Goal: Task Accomplishment & Management: Manage account settings

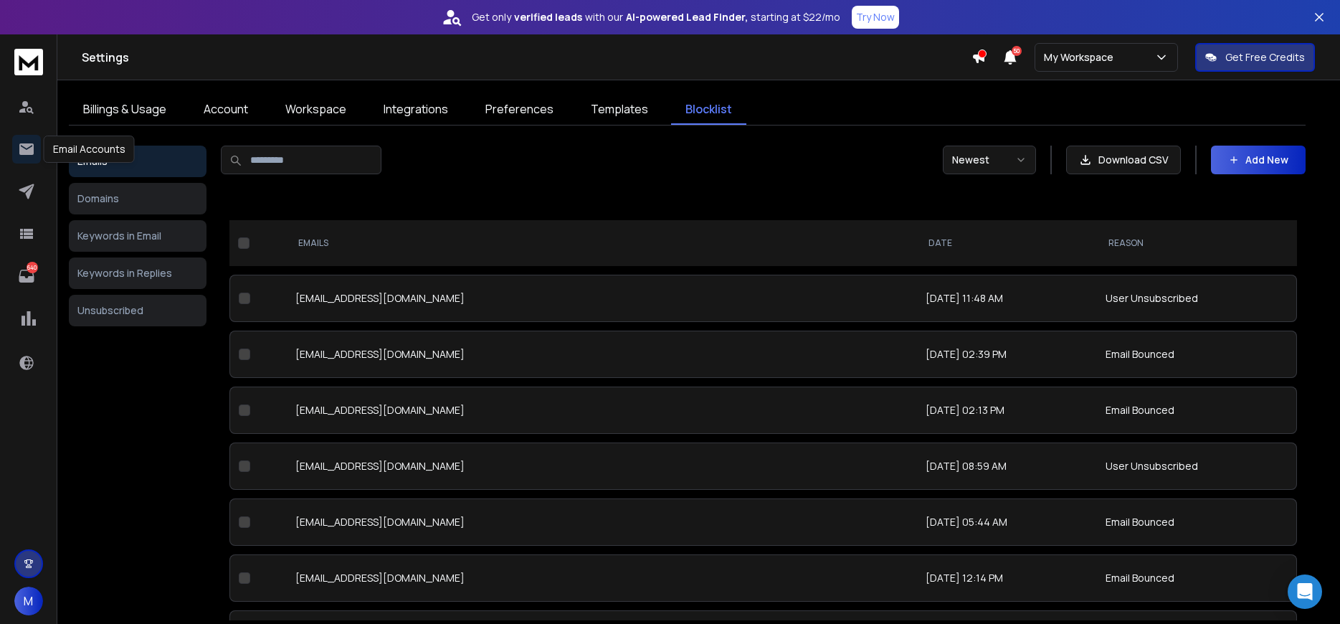
click at [30, 145] on icon at bounding box center [26, 148] width 14 height 11
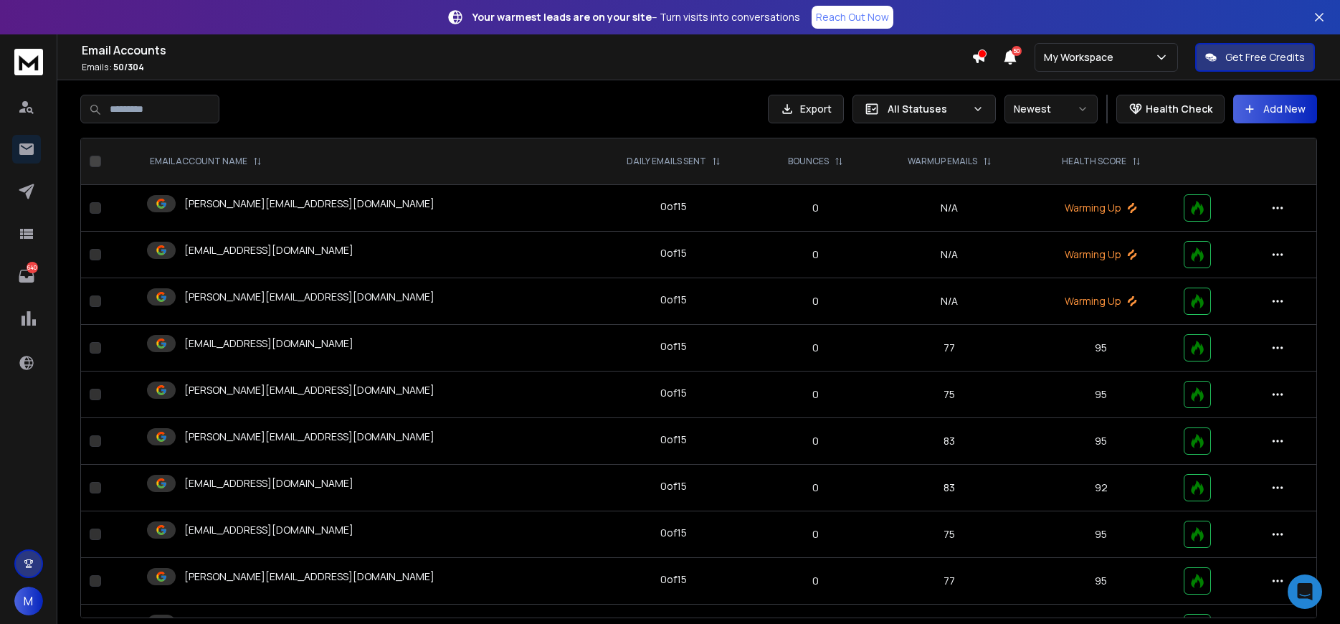
click at [1108, 166] on div "HEALTH SCORE" at bounding box center [1100, 161] width 125 height 11
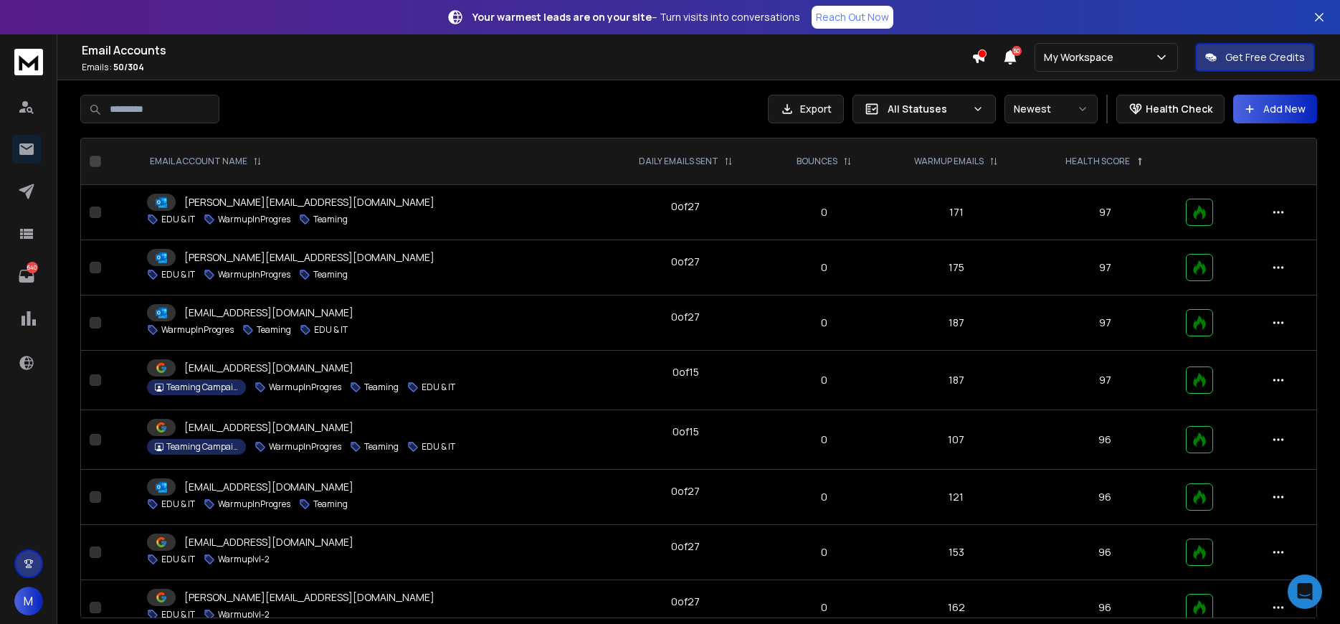
click at [1138, 159] on icon at bounding box center [1140, 162] width 4 height 8
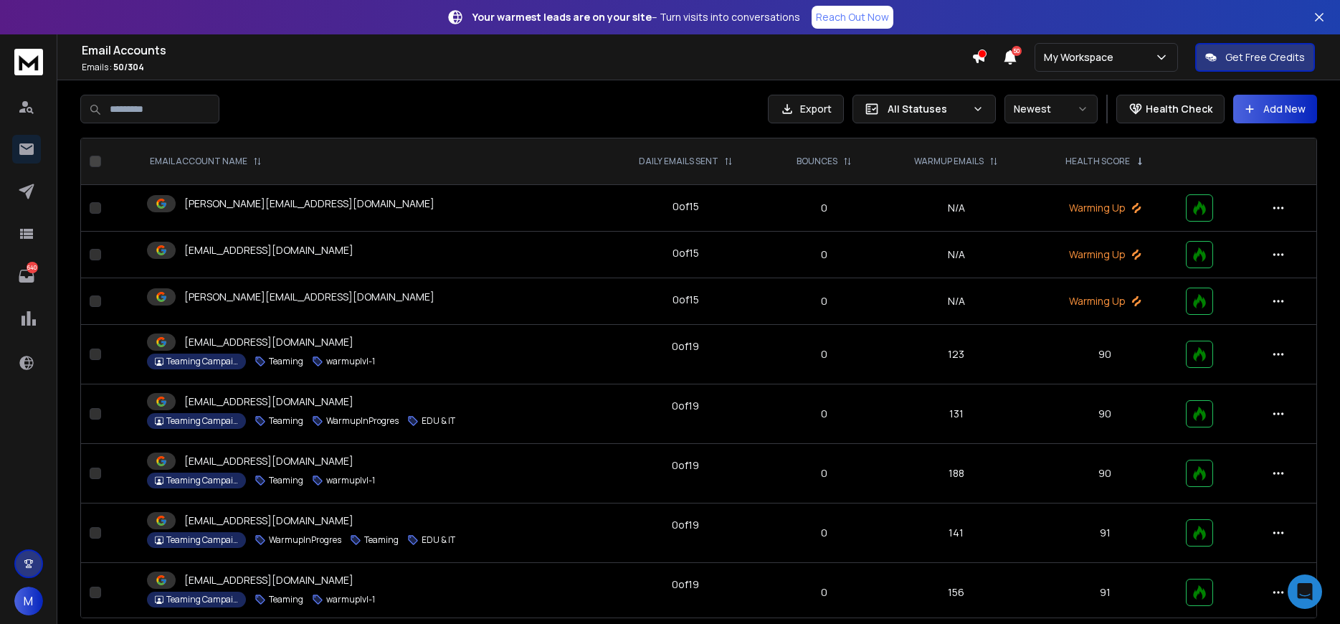
click at [1000, 161] on div "WARMUP EMAILS" at bounding box center [956, 161] width 129 height 11
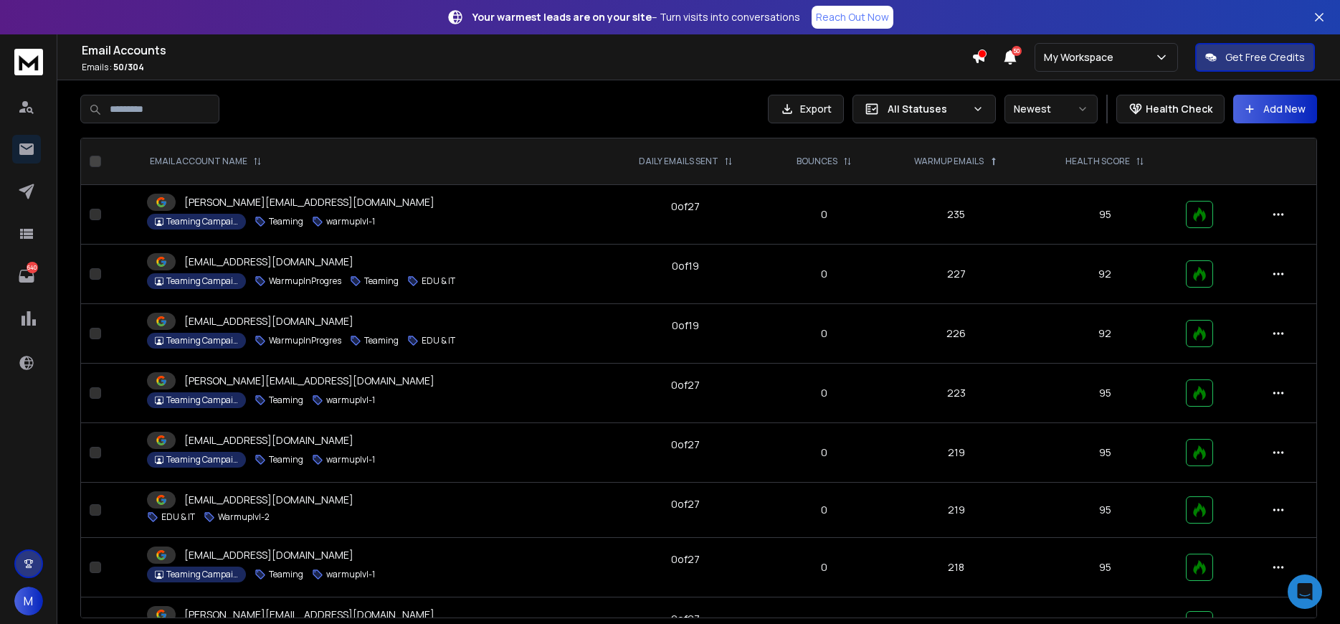
click at [997, 161] on icon at bounding box center [994, 161] width 9 height 9
